Goal: Task Accomplishment & Management: Manage account settings

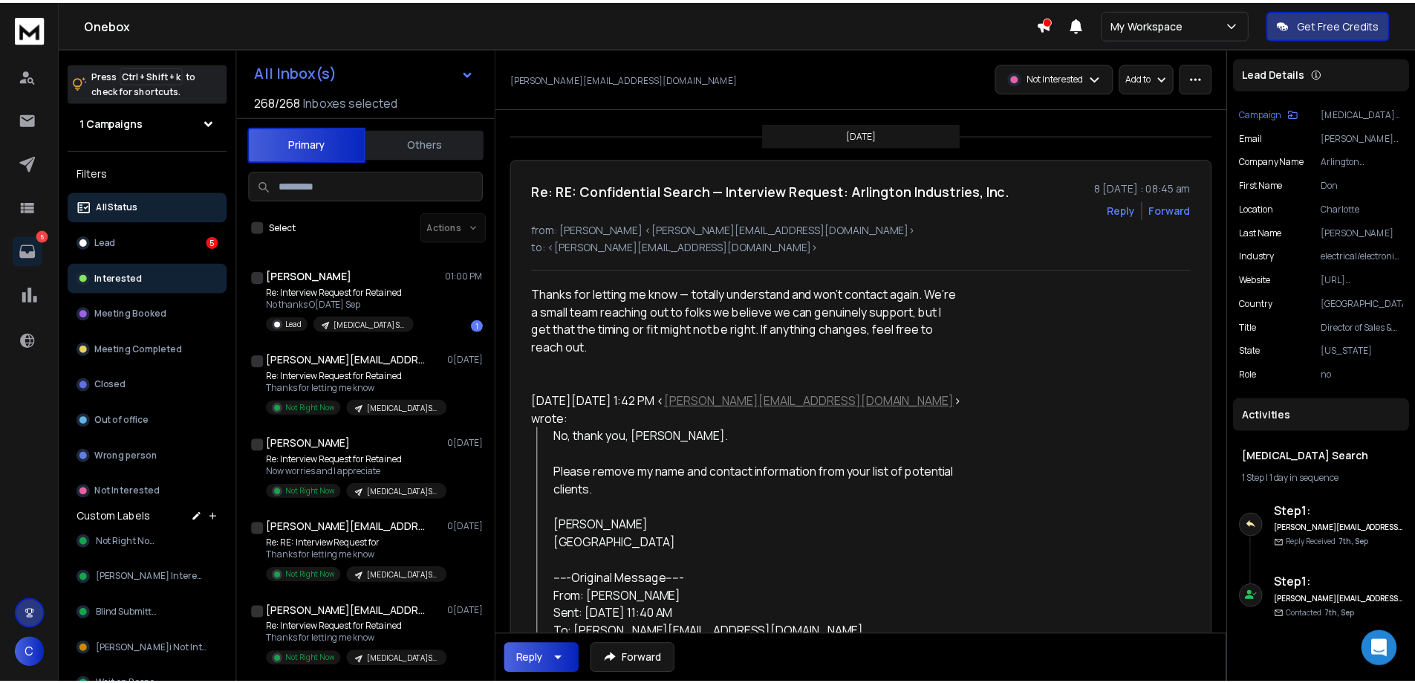
scroll to position [1932, 0]
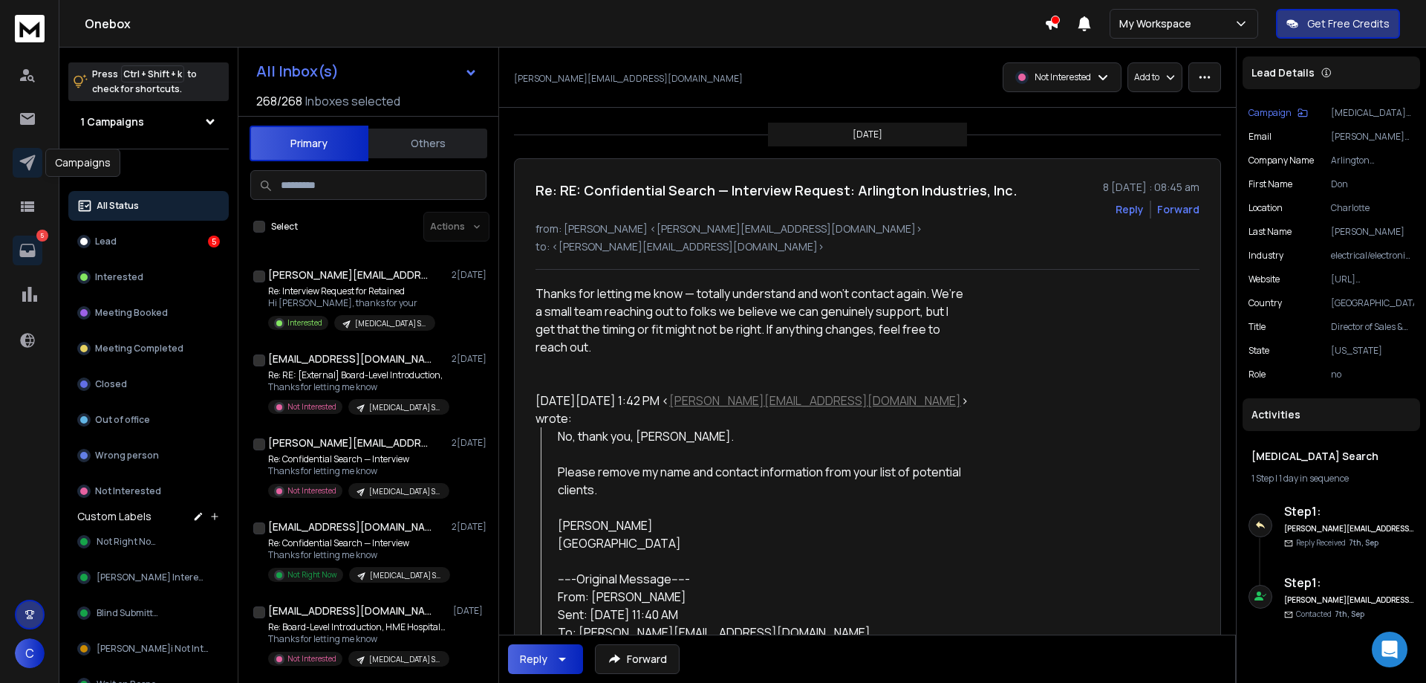
click at [21, 167] on icon at bounding box center [28, 163] width 18 height 18
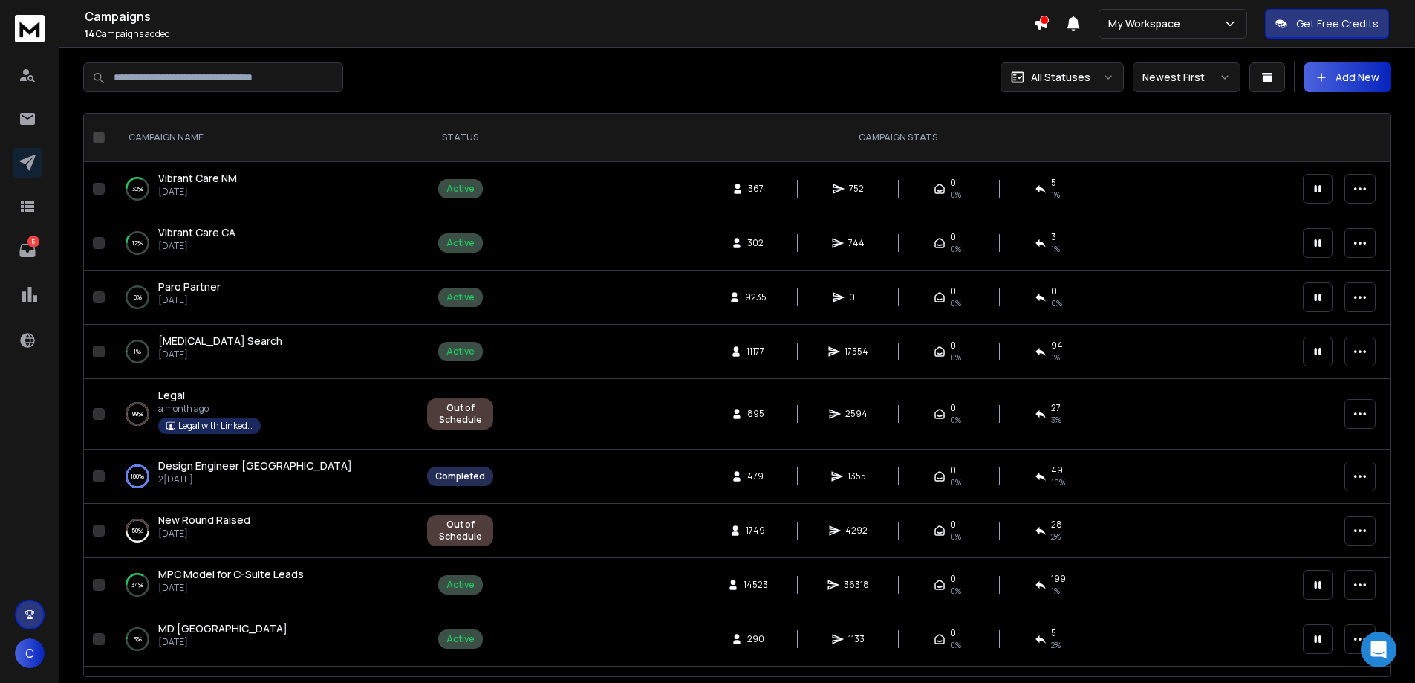
click at [252, 344] on div "1 % [MEDICAL_DATA] Search [DATE]" at bounding box center [265, 352] width 278 height 36
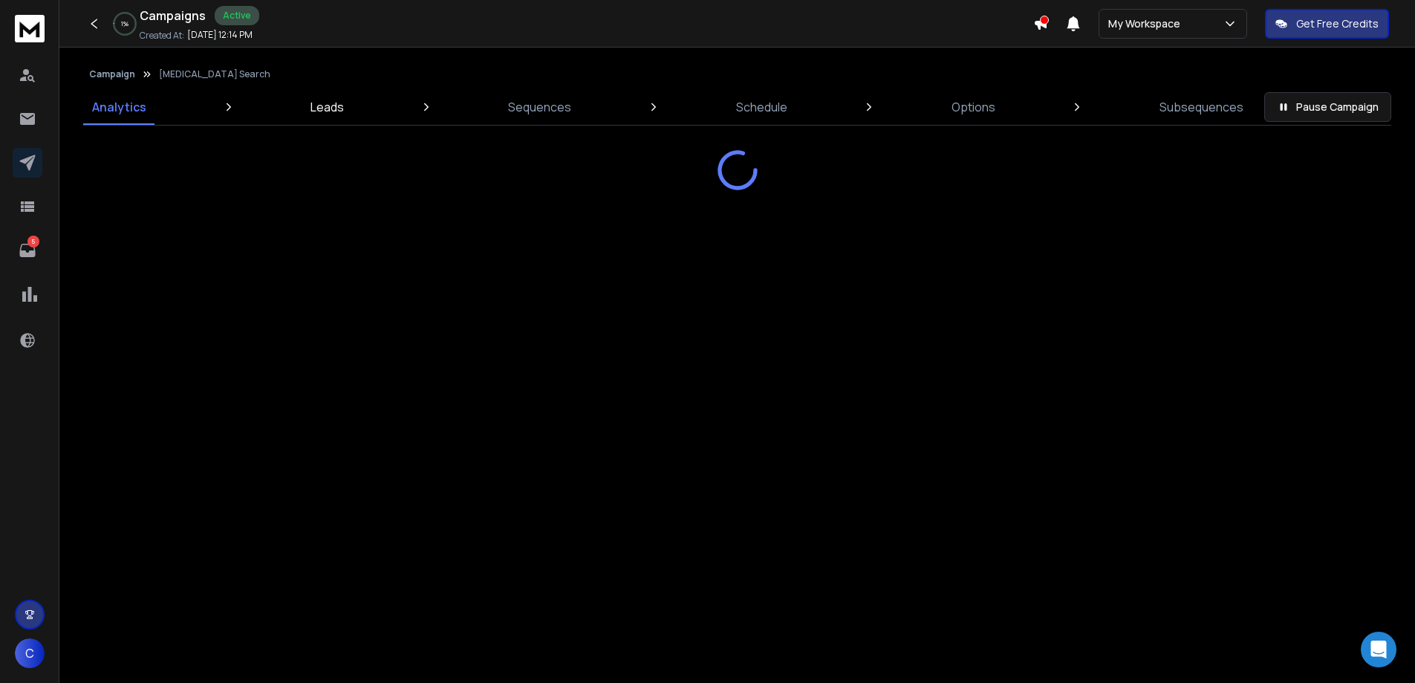
click at [324, 110] on p "Leads" at bounding box center [327, 107] width 33 height 18
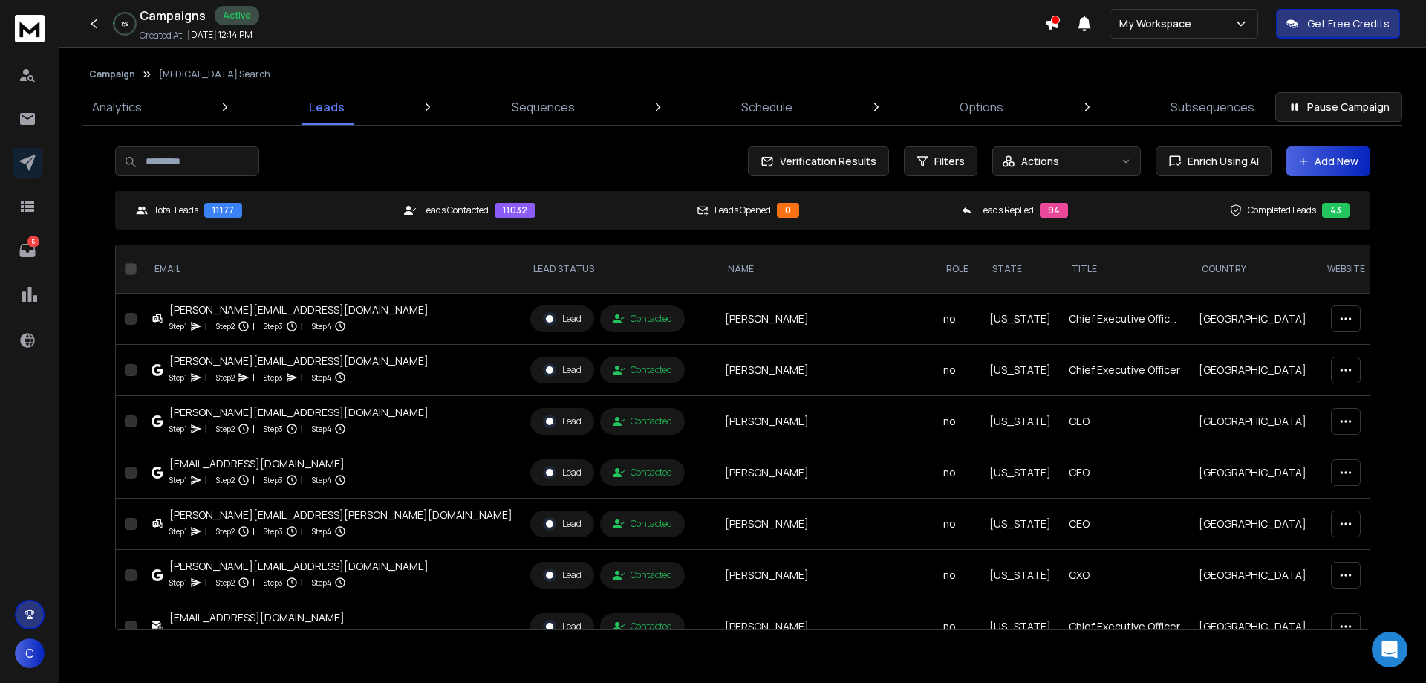
click at [1315, 160] on button "Add New" at bounding box center [1329, 161] width 84 height 30
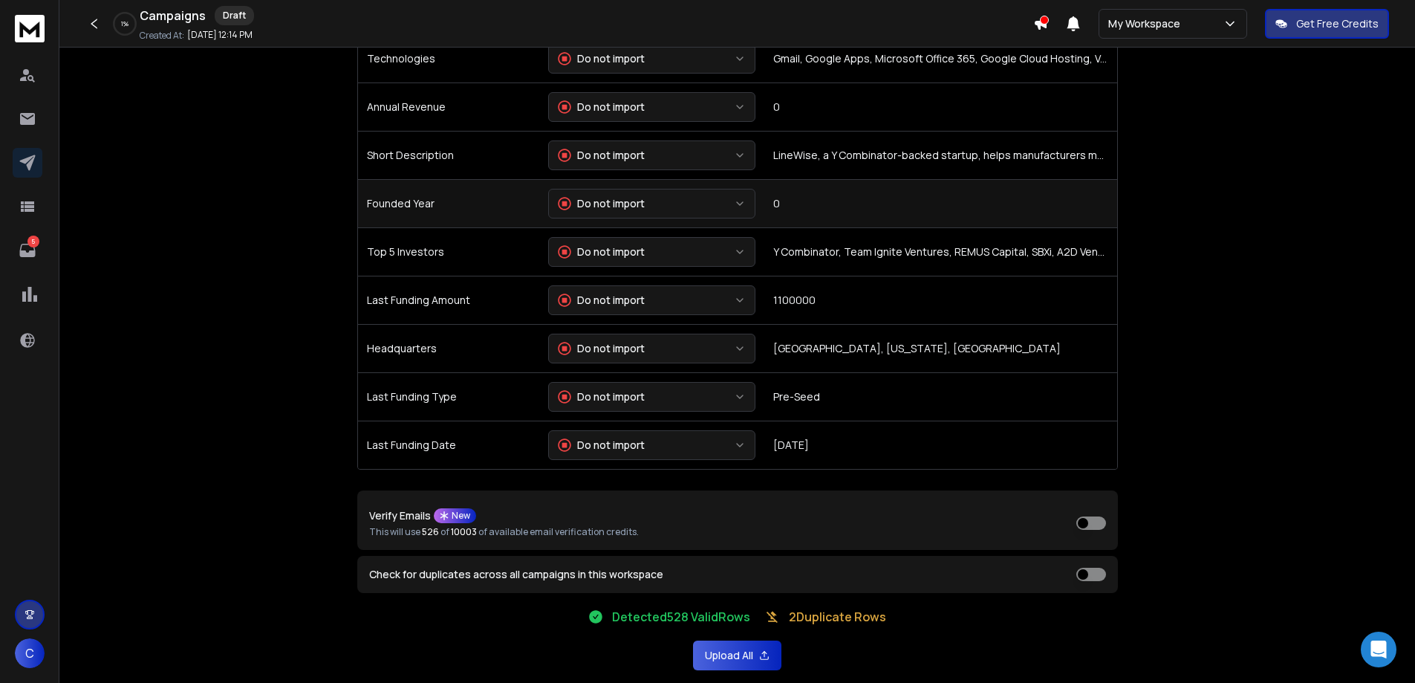
scroll to position [923, 0]
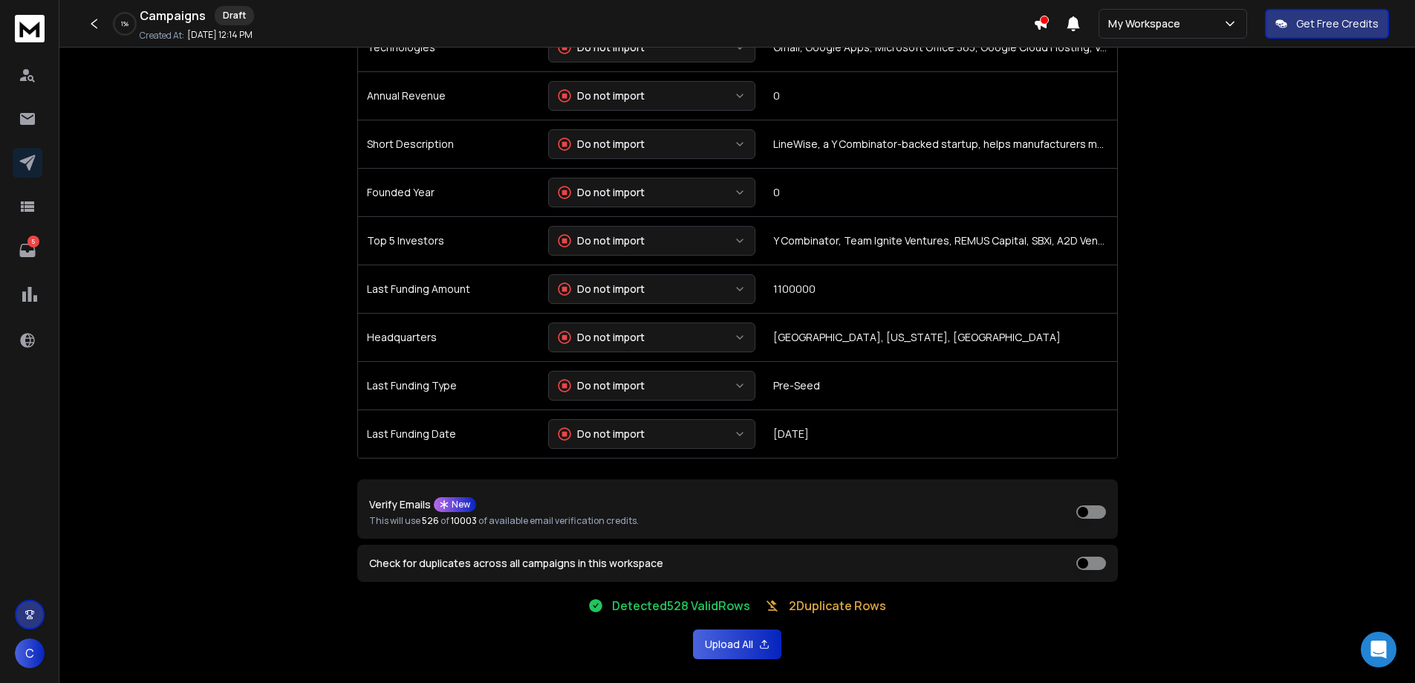
click at [1097, 510] on button "Verify Emails New This will use 526 of 10003 of available email verification cr…" at bounding box center [1091, 511] width 30 height 13
click at [748, 638] on button "Upload All" at bounding box center [737, 644] width 88 height 30
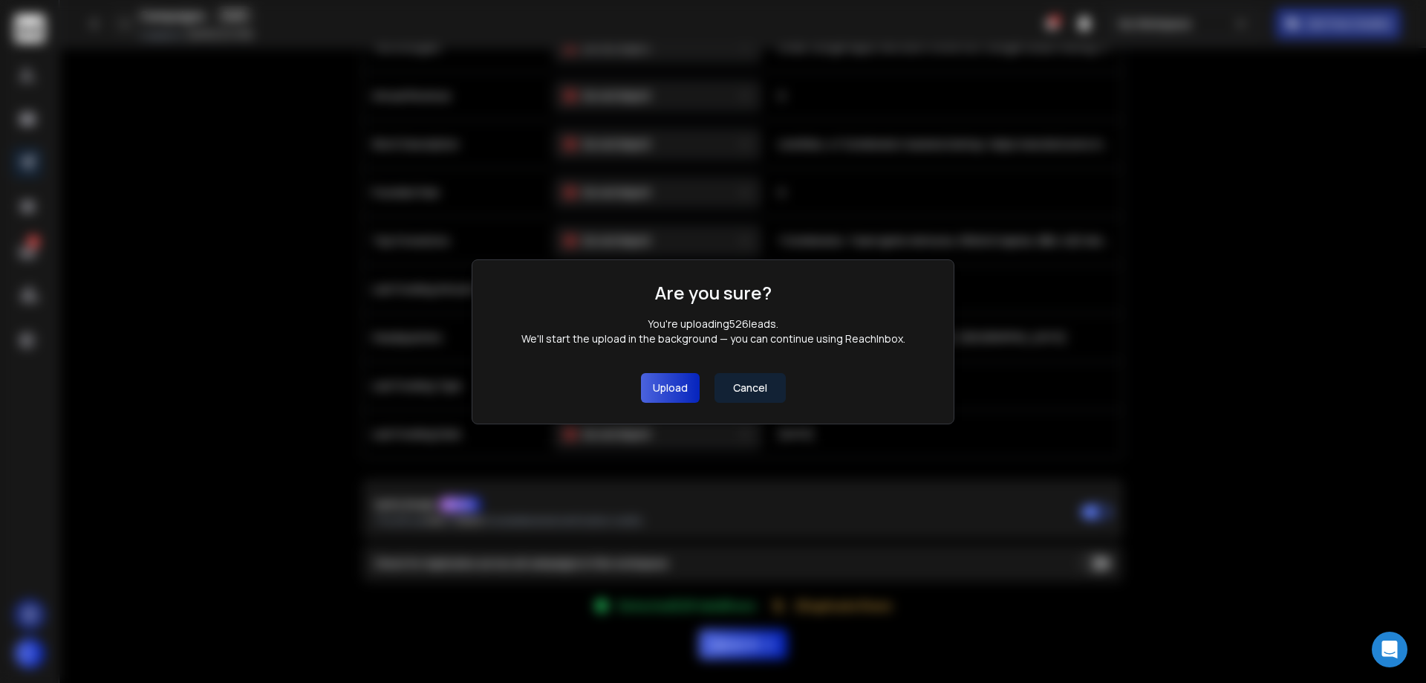
click at [686, 383] on button "Upload" at bounding box center [670, 388] width 59 height 30
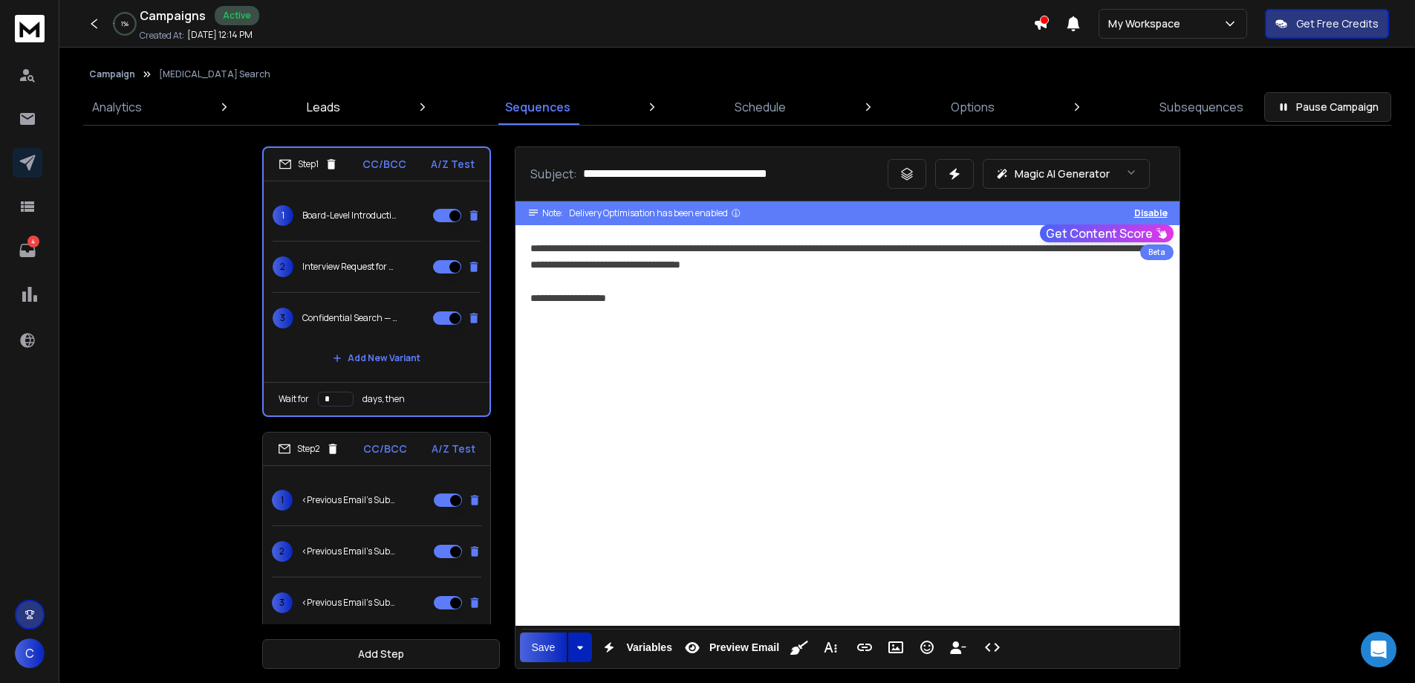
click at [316, 111] on p "Leads" at bounding box center [323, 107] width 33 height 18
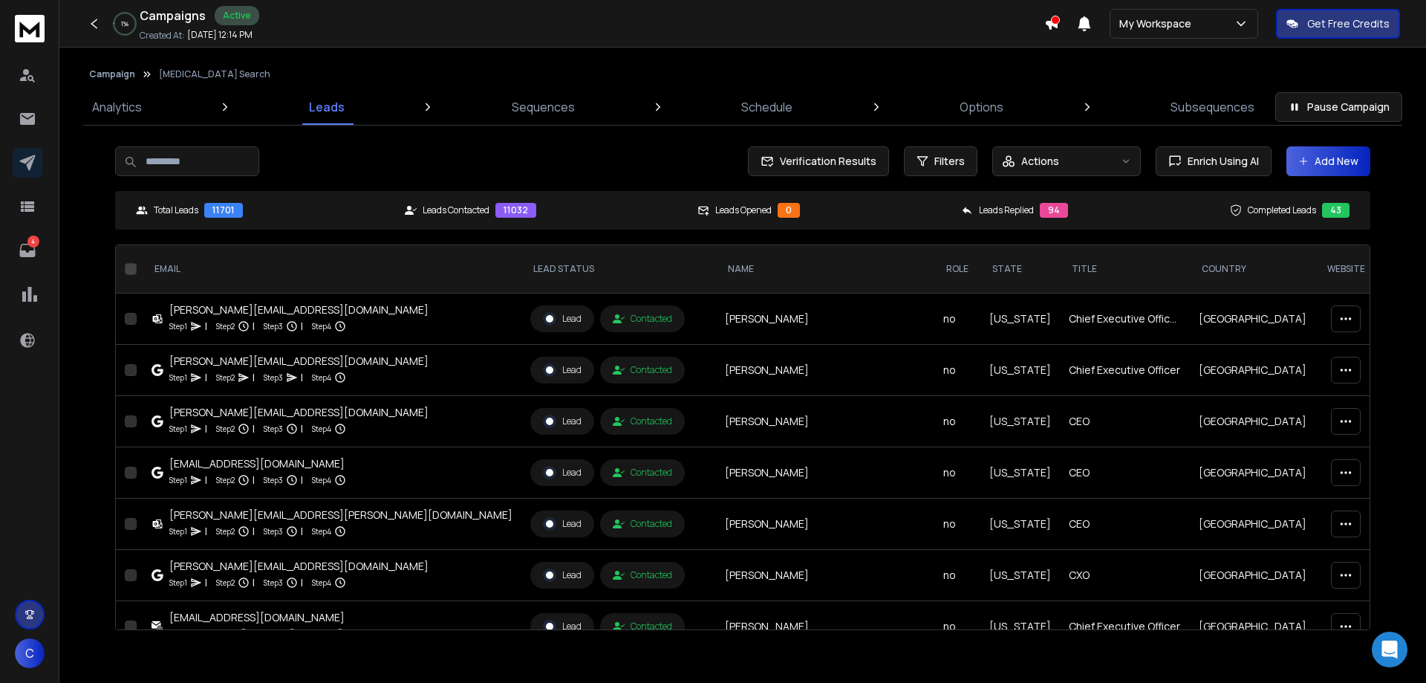
click at [106, 71] on button "Campaign" at bounding box center [112, 74] width 46 height 12
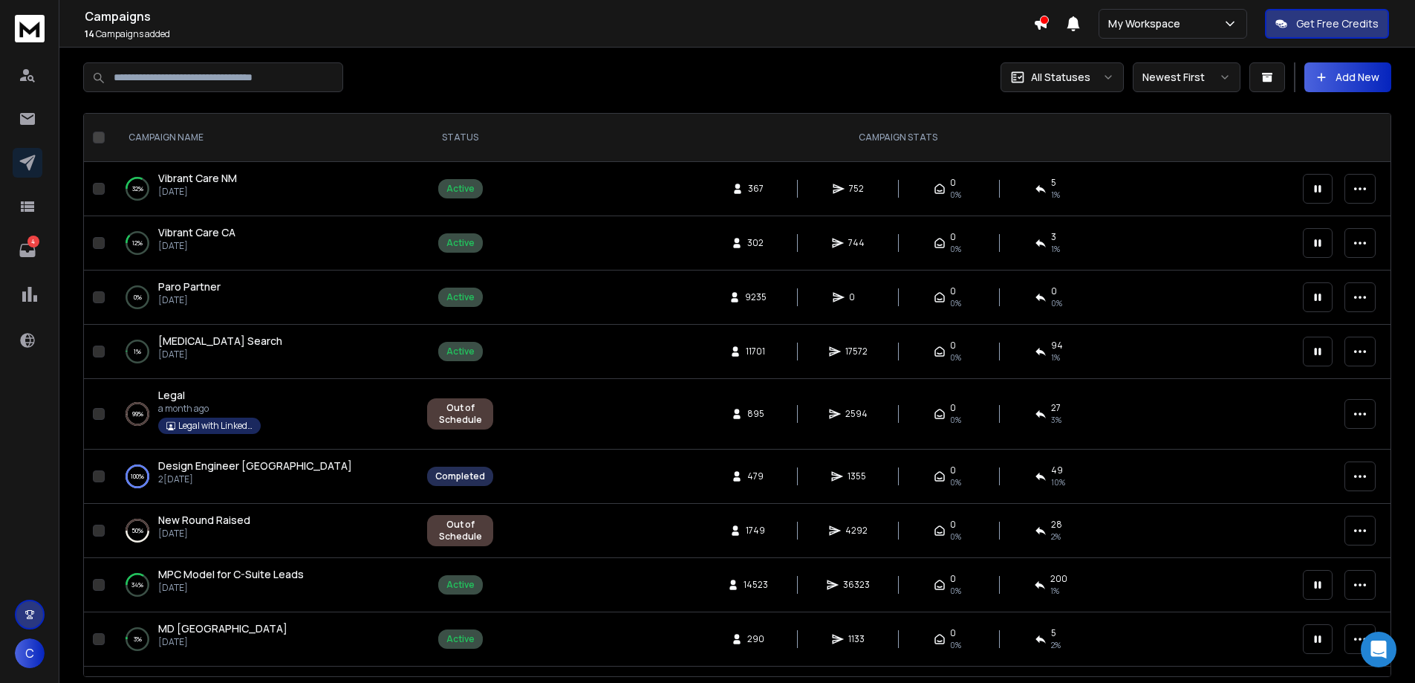
click at [242, 362] on div "1 % [MEDICAL_DATA] Search [DATE]" at bounding box center [265, 352] width 278 height 36
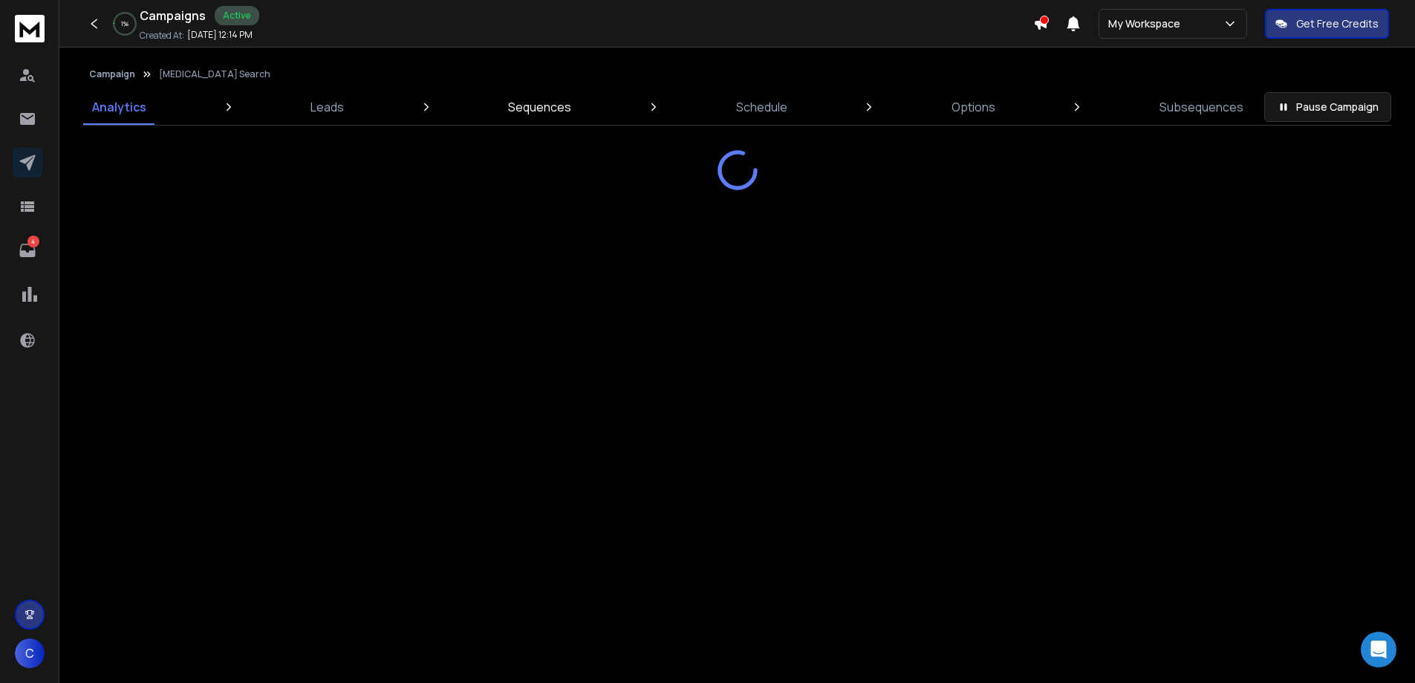
click at [557, 115] on p "Sequences" at bounding box center [539, 107] width 63 height 18
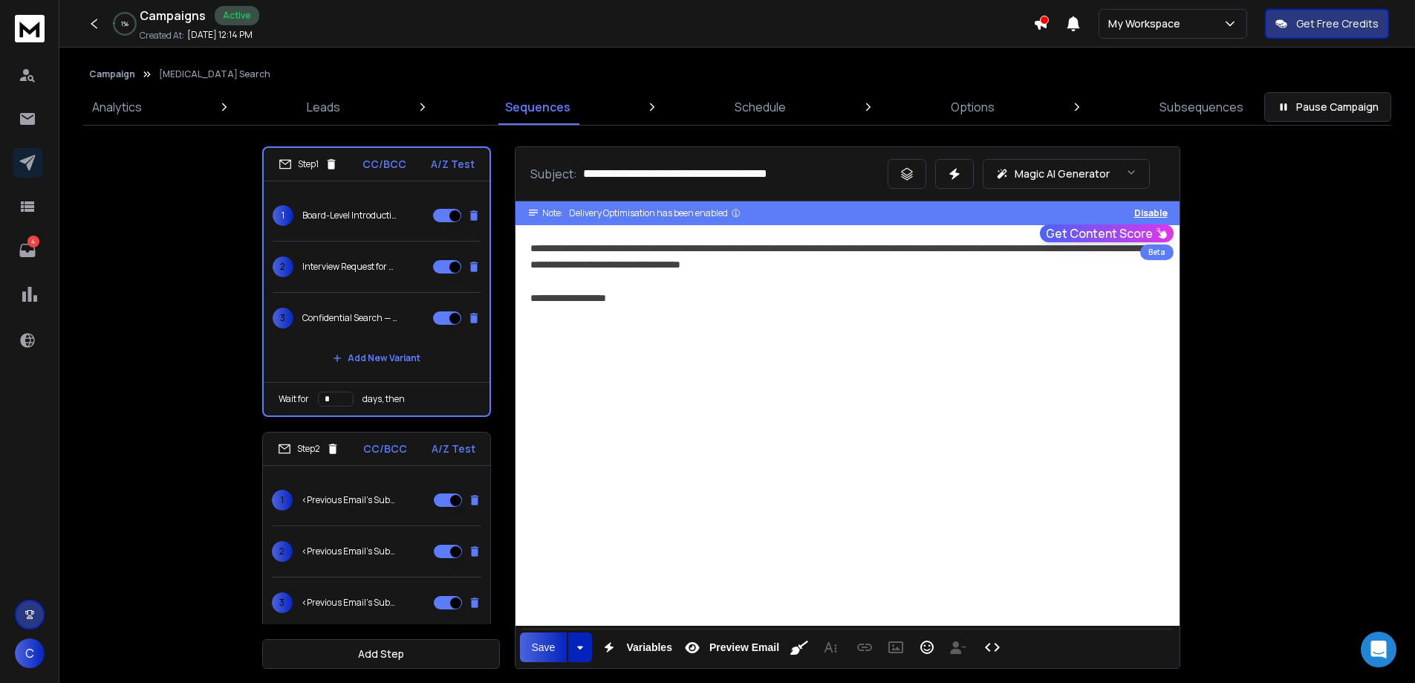
click at [337, 491] on div "1 <Previous Email's Subject>" at bounding box center [334, 500] width 125 height 21
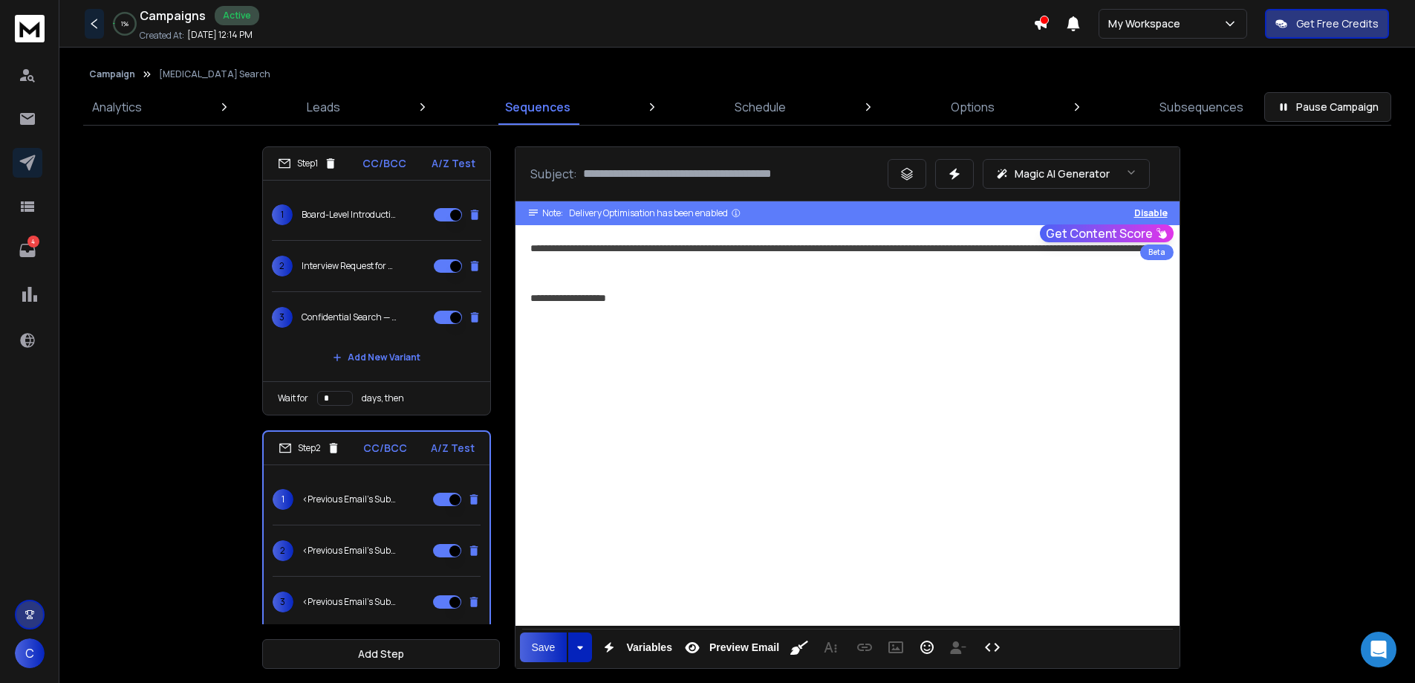
click at [93, 26] on icon at bounding box center [94, 23] width 13 height 13
